Goal: Task Accomplishment & Management: Manage account settings

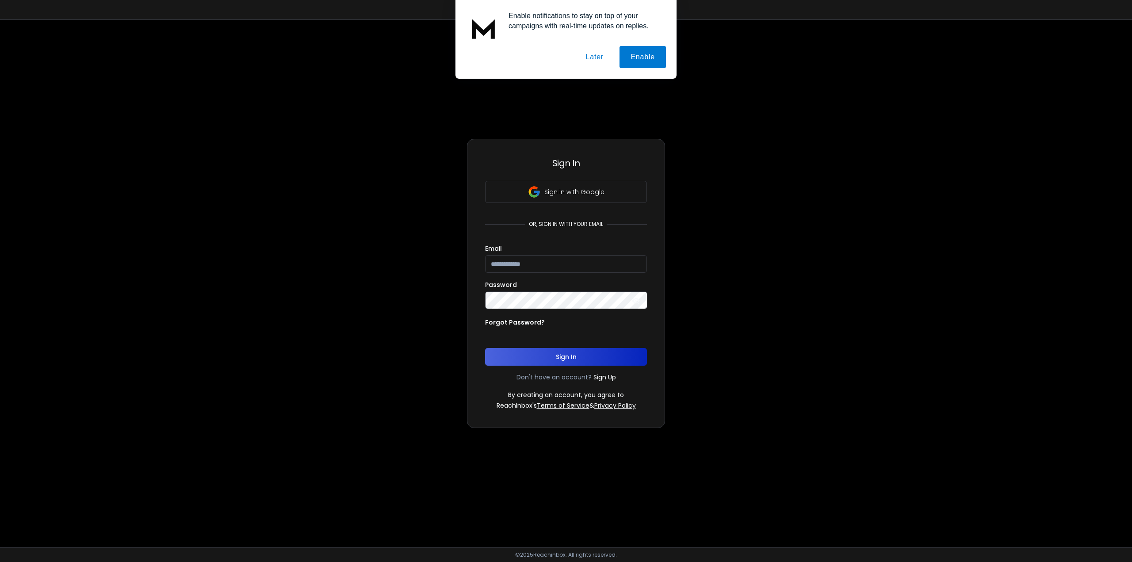
click at [601, 59] on button "Later" at bounding box center [595, 57] width 40 height 22
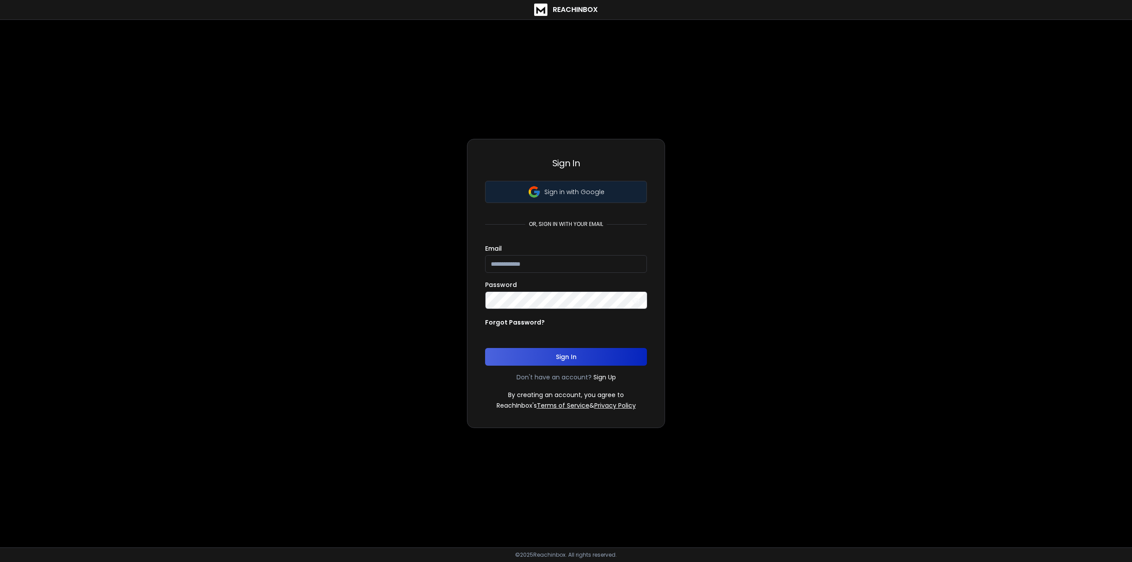
click at [587, 190] on p "Sign in with Google" at bounding box center [575, 192] width 60 height 9
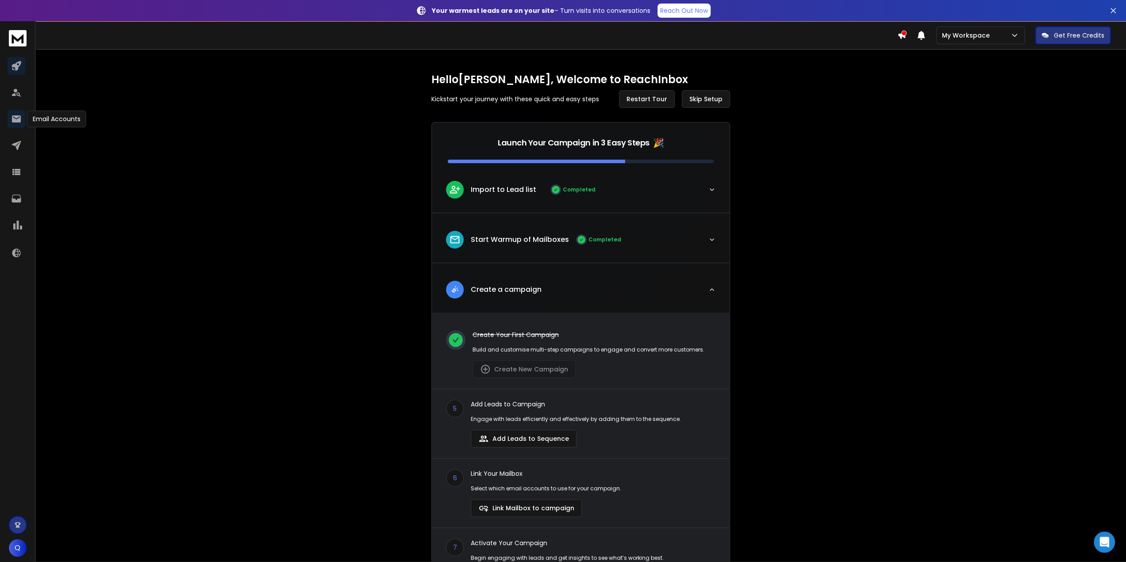
click at [16, 113] on link at bounding box center [17, 119] width 18 height 18
